Goal: Task Accomplishment & Management: Use online tool/utility

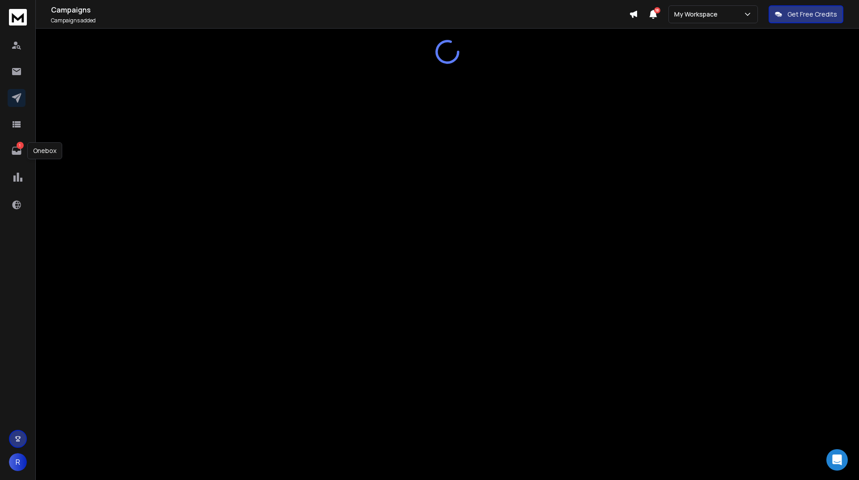
click at [16, 160] on div "1" at bounding box center [18, 152] width 21 height 21
click at [13, 150] on icon at bounding box center [16, 150] width 11 height 11
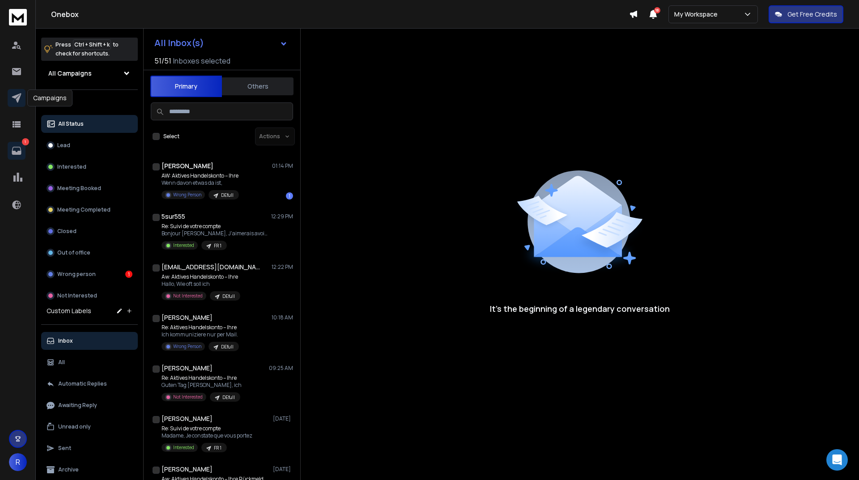
click at [17, 94] on icon at bounding box center [16, 97] width 9 height 9
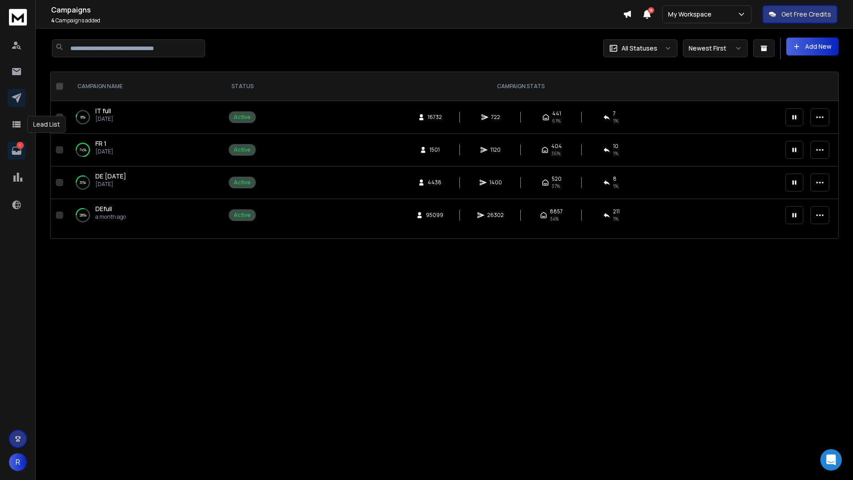
click at [15, 144] on link "1" at bounding box center [17, 151] width 18 height 18
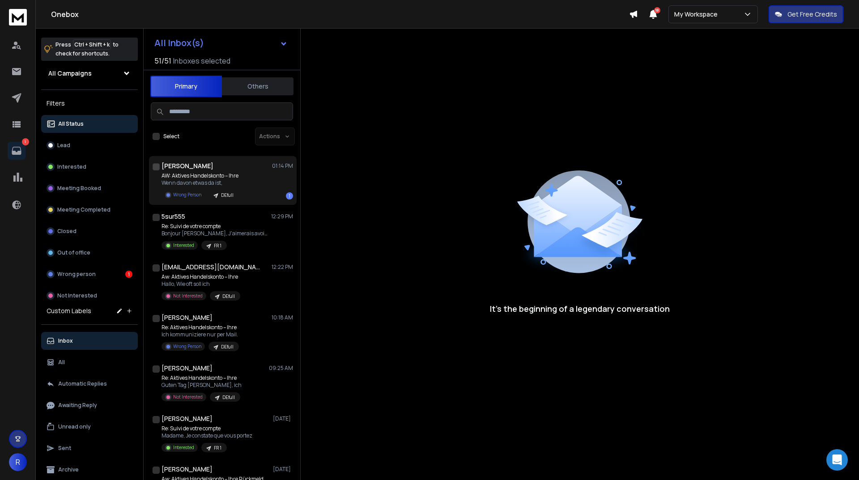
drag, startPoint x: 220, startPoint y: 182, endPoint x: 205, endPoint y: 174, distance: 16.8
click at [220, 183] on p "Wenn davon etwas da ist," at bounding box center [200, 182] width 77 height 7
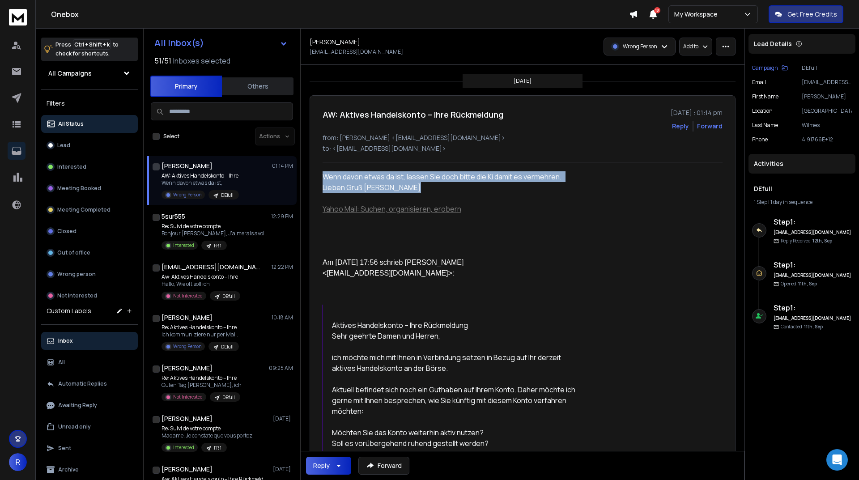
drag, startPoint x: 318, startPoint y: 170, endPoint x: 414, endPoint y: 186, distance: 97.5
click at [414, 186] on div "AW: Aktives Handelskonto – Ihre Rückmeldung 12 September 2025 : 01:14 pm Reply …" at bounding box center [523, 415] width 426 height 640
copy div "Wenn davon etwas da ist, lassen Sie doch bitte die Ki damit es vermehren. Liebe…"
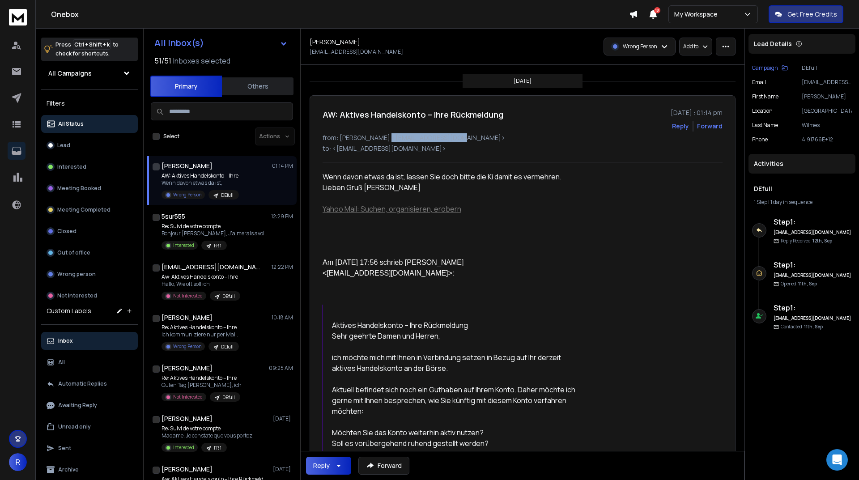
drag, startPoint x: 383, startPoint y: 137, endPoint x: 453, endPoint y: 138, distance: 70.7
click at [453, 138] on p "from: bernd wilmes <berndwilmes@yahoo.de>" at bounding box center [523, 137] width 400 height 9
copy p "berndwilmes@yahoo.de"
click at [659, 108] on div "AW: Aktives Handelskonto – Ihre Rückmeldung 12 September 2025 : 01:14 pm Reply …" at bounding box center [523, 415] width 426 height 640
click at [671, 109] on p "12 September 2025 : 01:14 pm" at bounding box center [697, 112] width 52 height 9
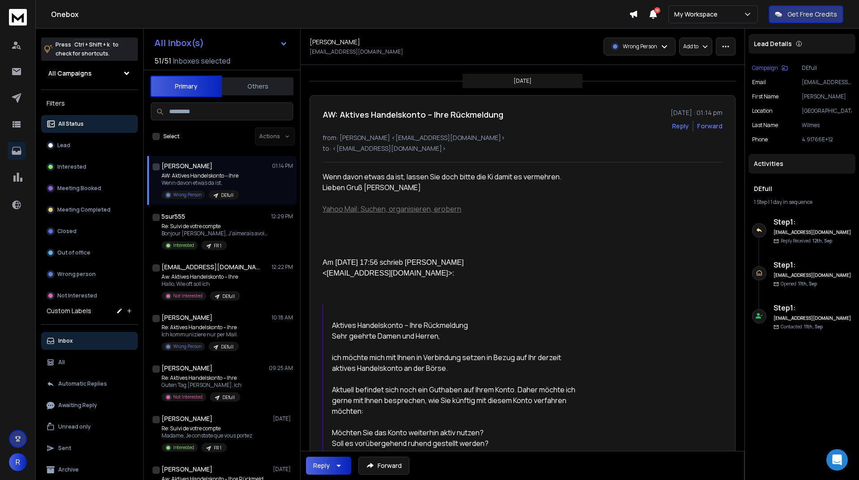
drag, startPoint x: 623, startPoint y: 110, endPoint x: 720, endPoint y: 110, distance: 96.7
click at [720, 110] on div "AW: Aktives Handelskonto – Ihre Rückmeldung 12 September 2025 : 01:14 pm Reply …" at bounding box center [523, 119] width 400 height 23
click at [719, 111] on p "12 September 2025 : 01:14 pm" at bounding box center [697, 112] width 52 height 9
drag, startPoint x: 719, startPoint y: 111, endPoint x: 636, endPoint y: 114, distance: 82.9
click at [671, 114] on p "12 September 2025 : 01:14 pm" at bounding box center [697, 112] width 52 height 9
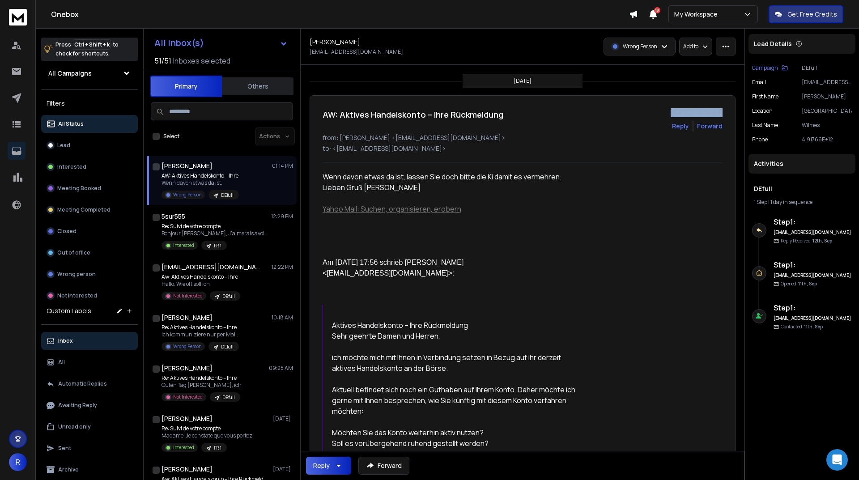
click at [622, 107] on div "AW: Aktives Handelskonto – Ihre Rückmeldung 12 September 2025 : 01:14 pm Reply …" at bounding box center [523, 415] width 426 height 640
drag, startPoint x: 619, startPoint y: 107, endPoint x: 715, endPoint y: 108, distance: 96.2
click at [715, 108] on div "AW: Aktives Handelskonto – Ihre Rückmeldung 12 September 2025 : 01:14 pm Reply …" at bounding box center [523, 415] width 426 height 640
click at [619, 110] on div "AW: Aktives Handelskonto – Ihre Rückmeldung 12 September 2025 : 01:14 pm Reply …" at bounding box center [523, 119] width 400 height 23
drag, startPoint x: 337, startPoint y: 147, endPoint x: 439, endPoint y: 152, distance: 102.6
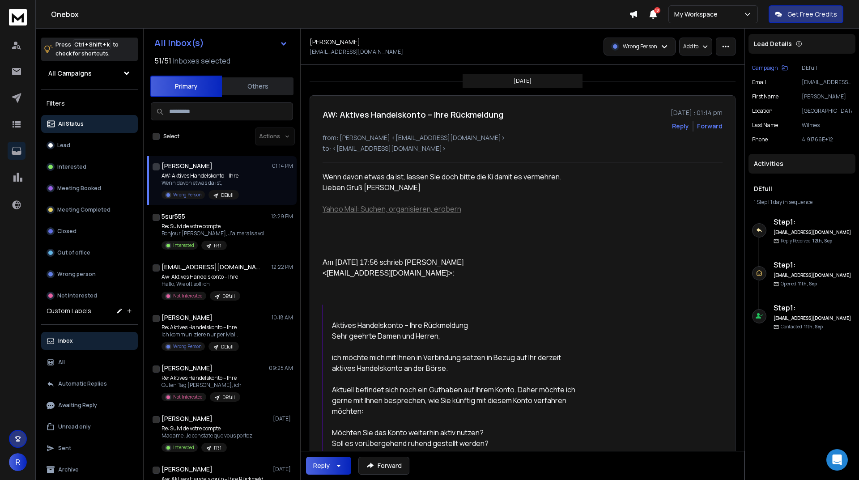
click at [439, 152] on p "to: <davidclark@supporttradecrypto.org>" at bounding box center [523, 148] width 400 height 9
copy p "davidclark@supporttradecrypto.org"
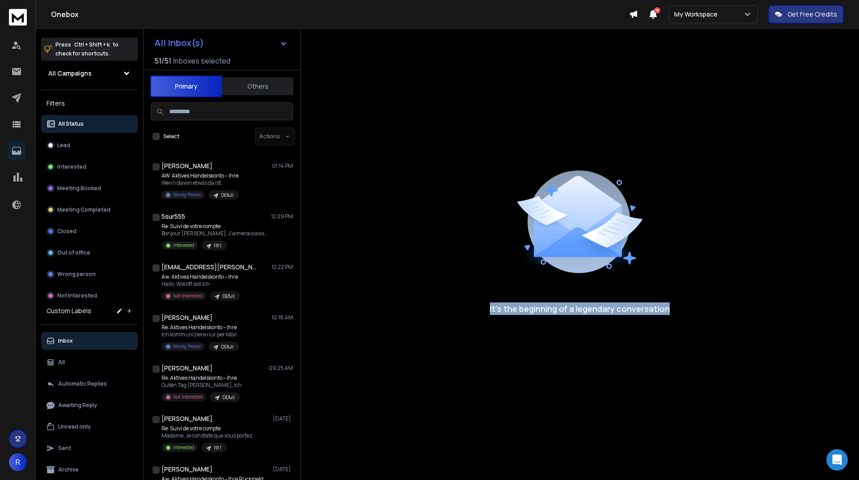
drag, startPoint x: 479, startPoint y: 309, endPoint x: 666, endPoint y: 310, distance: 186.6
click at [666, 310] on div "It’s the beginning of a legendary conversation" at bounding box center [580, 233] width 559 height 408
drag, startPoint x: 666, startPoint y: 310, endPoint x: 513, endPoint y: 307, distance: 152.6
click at [514, 309] on div "It’s the beginning of a legendary conversation" at bounding box center [580, 233] width 559 height 408
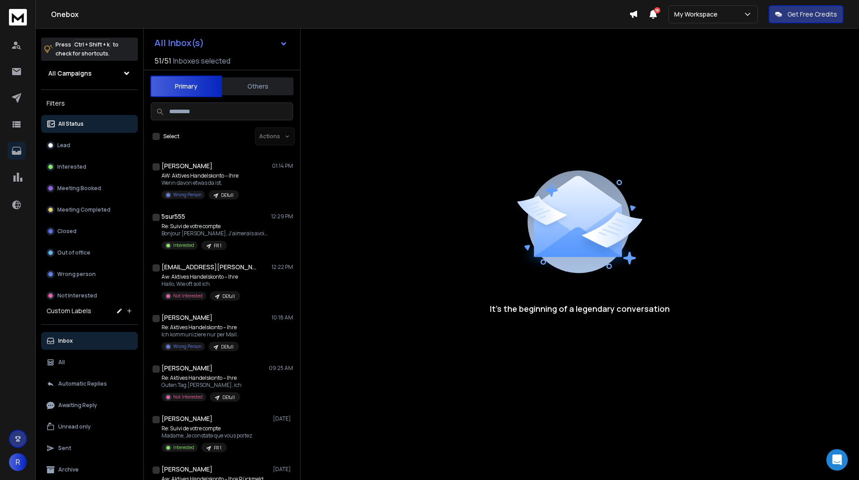
click at [474, 279] on div "It’s the beginning of a legendary conversation" at bounding box center [580, 233] width 559 height 408
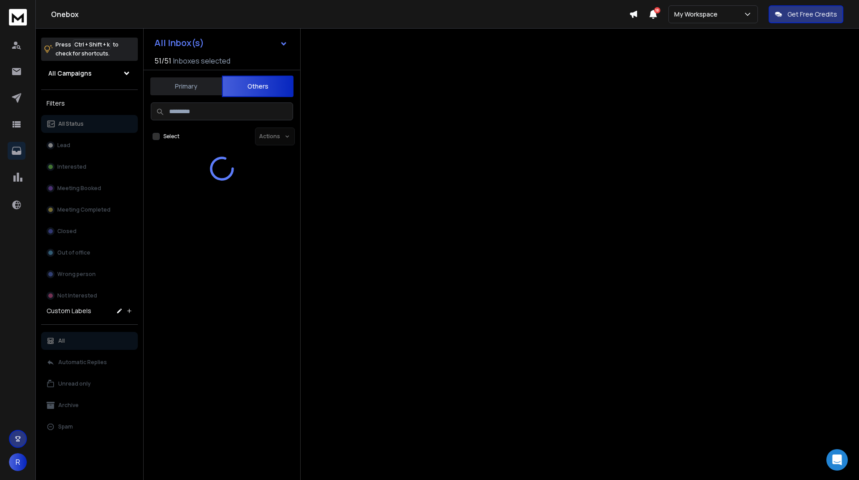
click at [249, 88] on button "Others" at bounding box center [258, 86] width 72 height 21
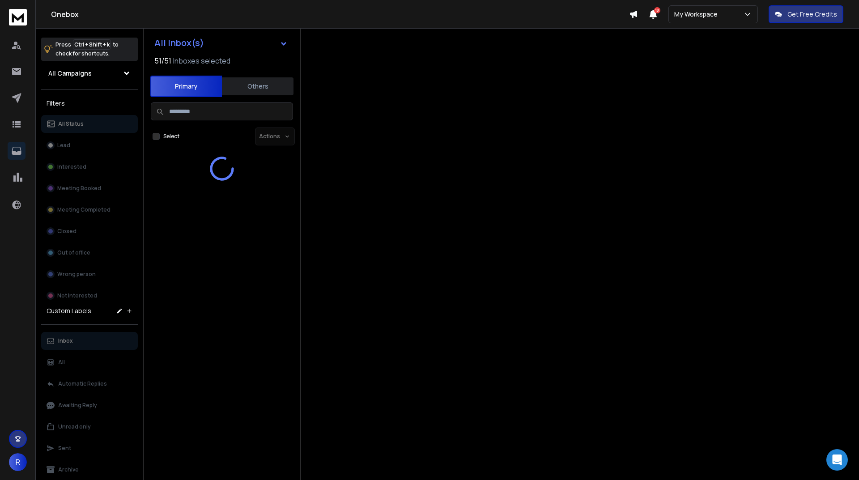
click at [196, 89] on button "Primary" at bounding box center [186, 86] width 72 height 21
